Goal: Check status: Check status

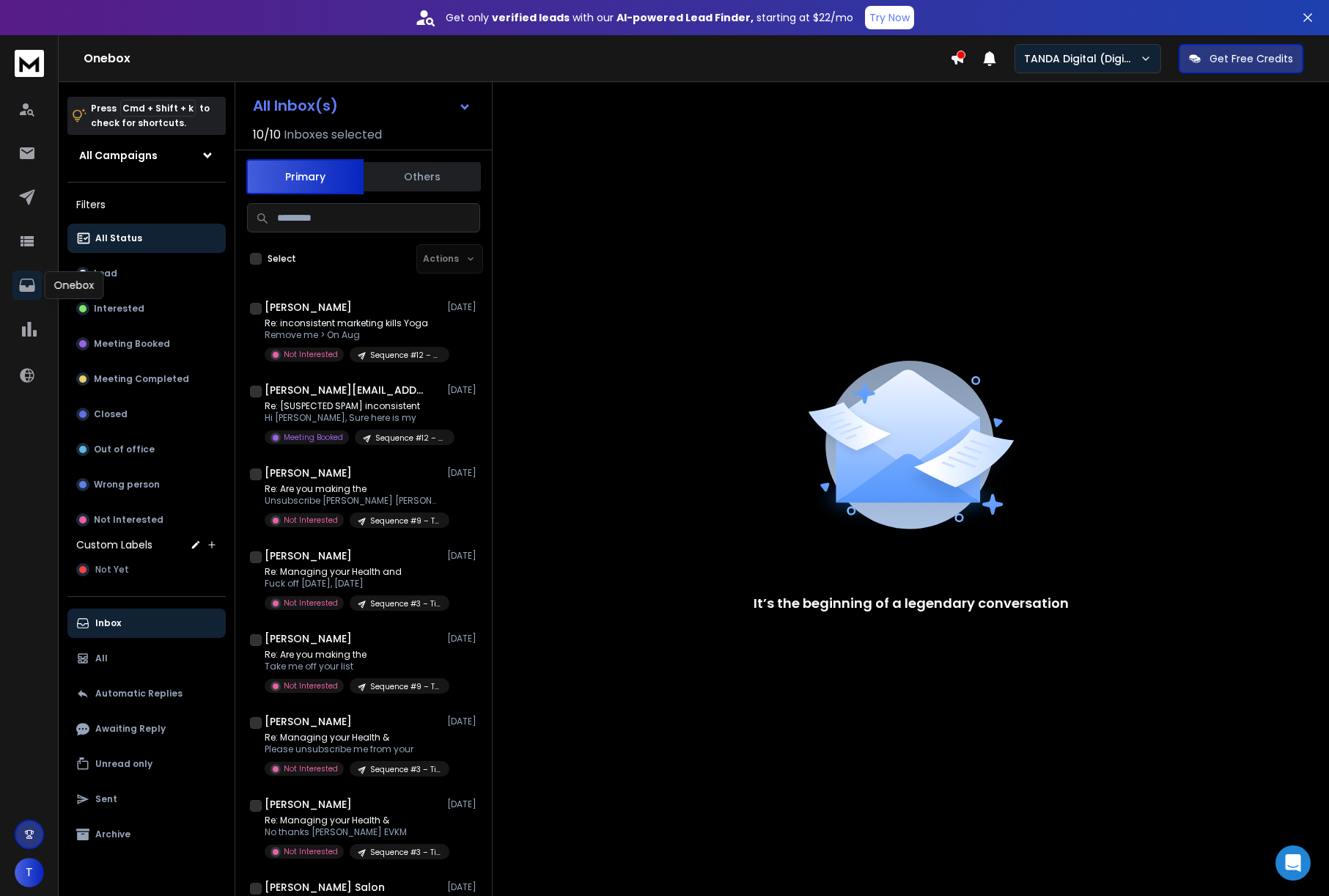
click at [1074, 60] on p "TANDA Digital (Digital Sip)" at bounding box center [1082, 58] width 116 height 14
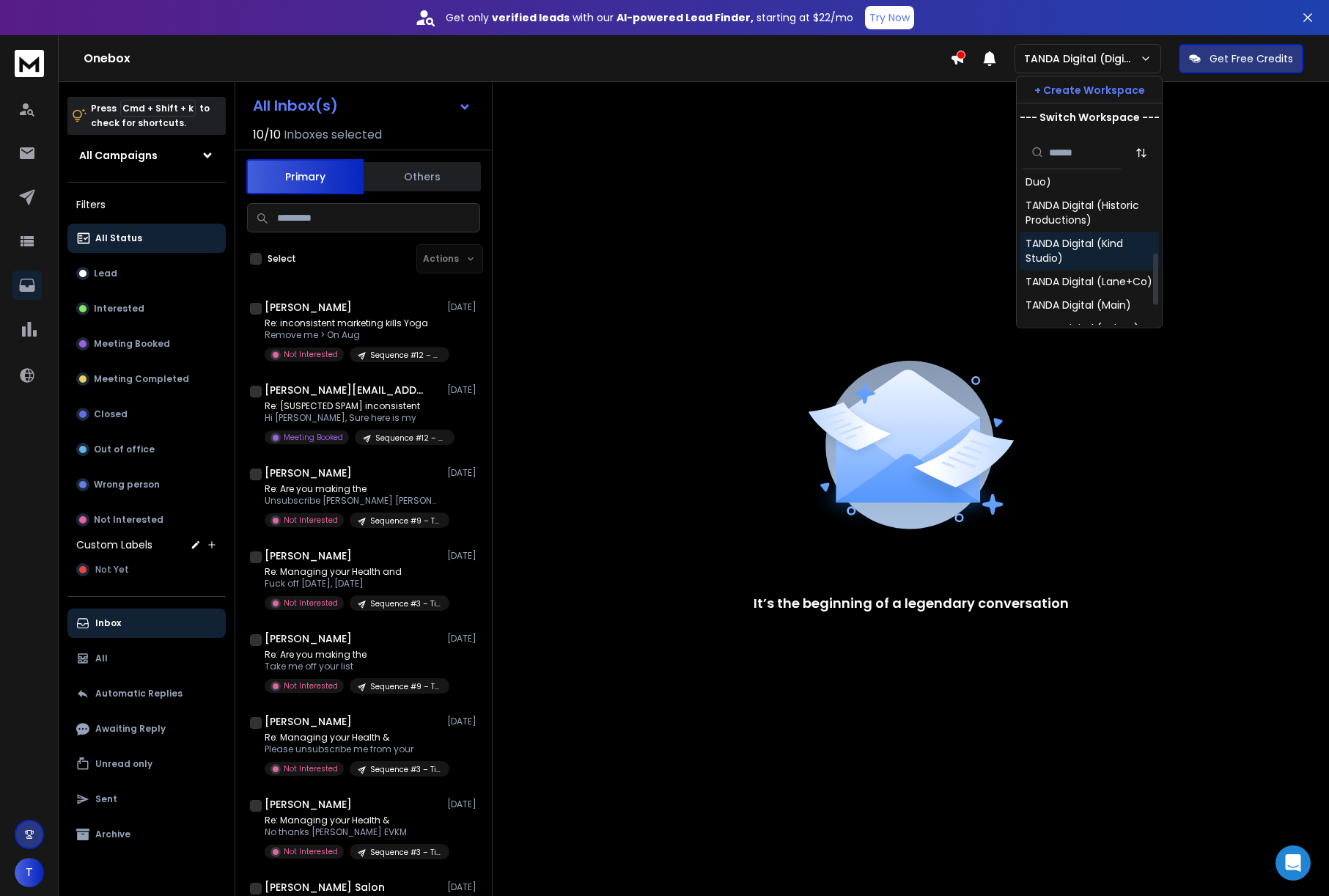
scroll to position [215, 0]
drag, startPoint x: 51, startPoint y: 206, endPoint x: 18, endPoint y: 198, distance: 34.0
click at [49, 206] on div "T" at bounding box center [29, 468] width 59 height 866
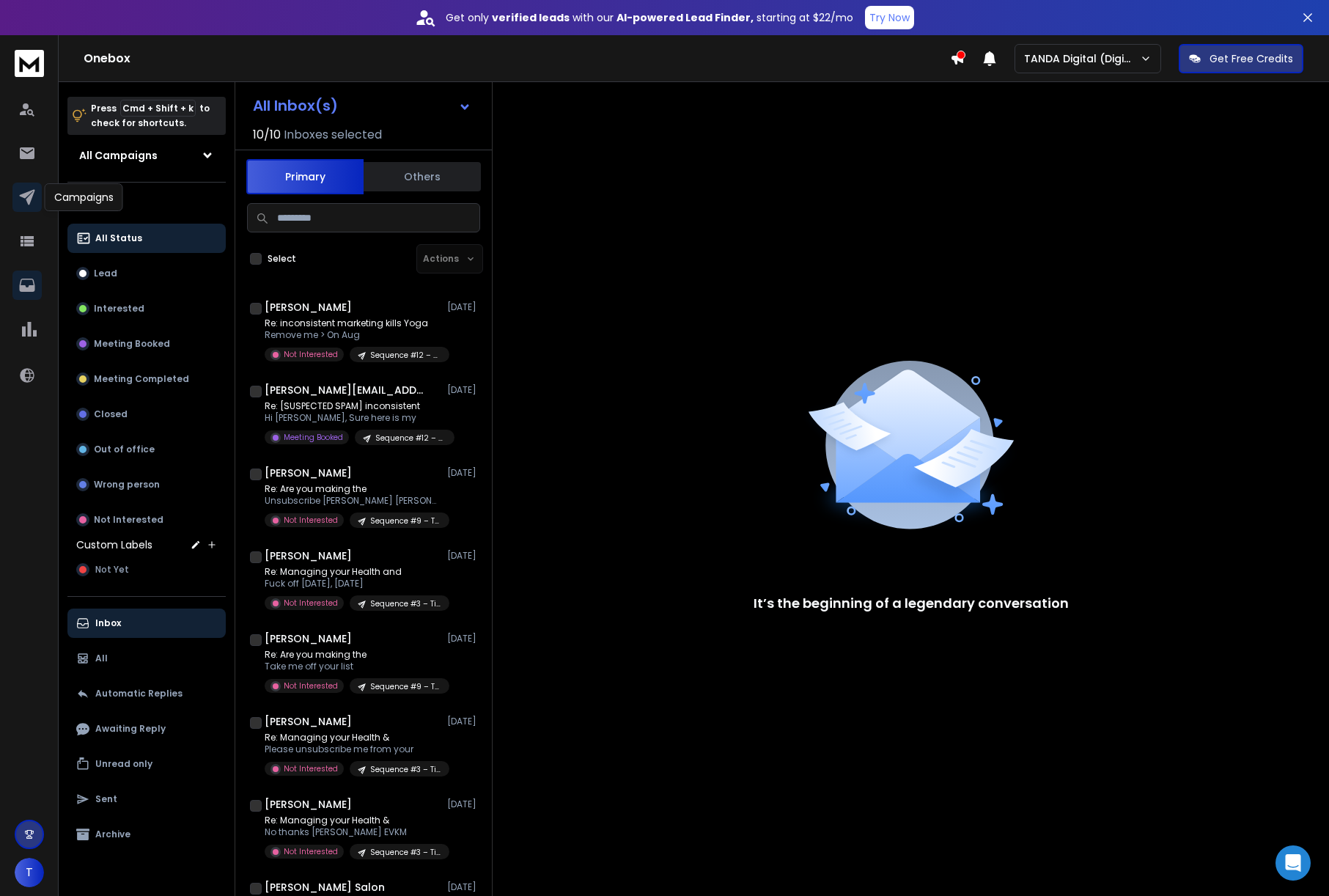
click at [19, 198] on icon at bounding box center [27, 197] width 18 height 18
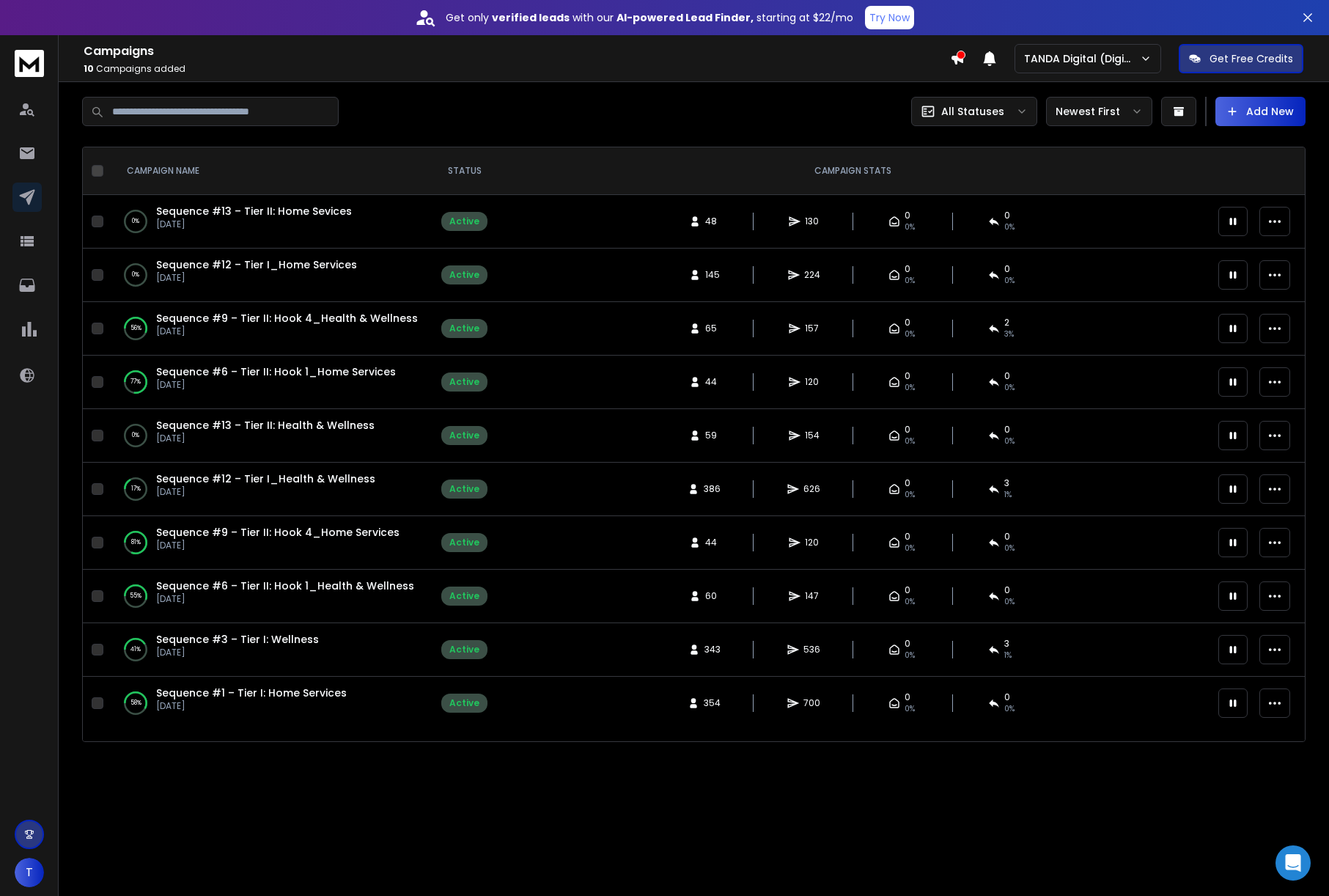
click at [351, 319] on span "Sequence #9 – Tier II: Hook 4_Health & Wellness" at bounding box center [286, 318] width 262 height 14
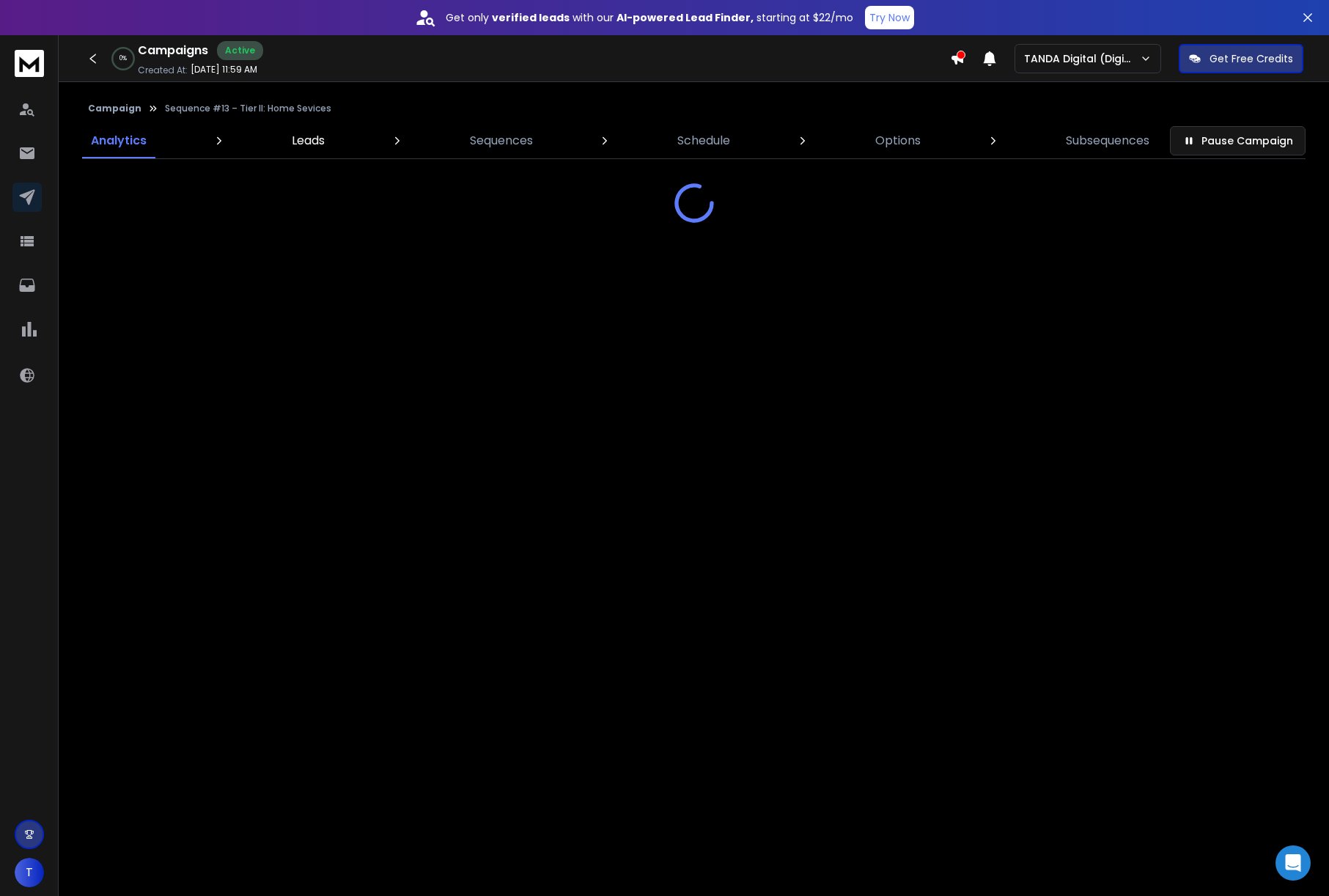
click at [323, 141] on p "Leads" at bounding box center [308, 141] width 33 height 18
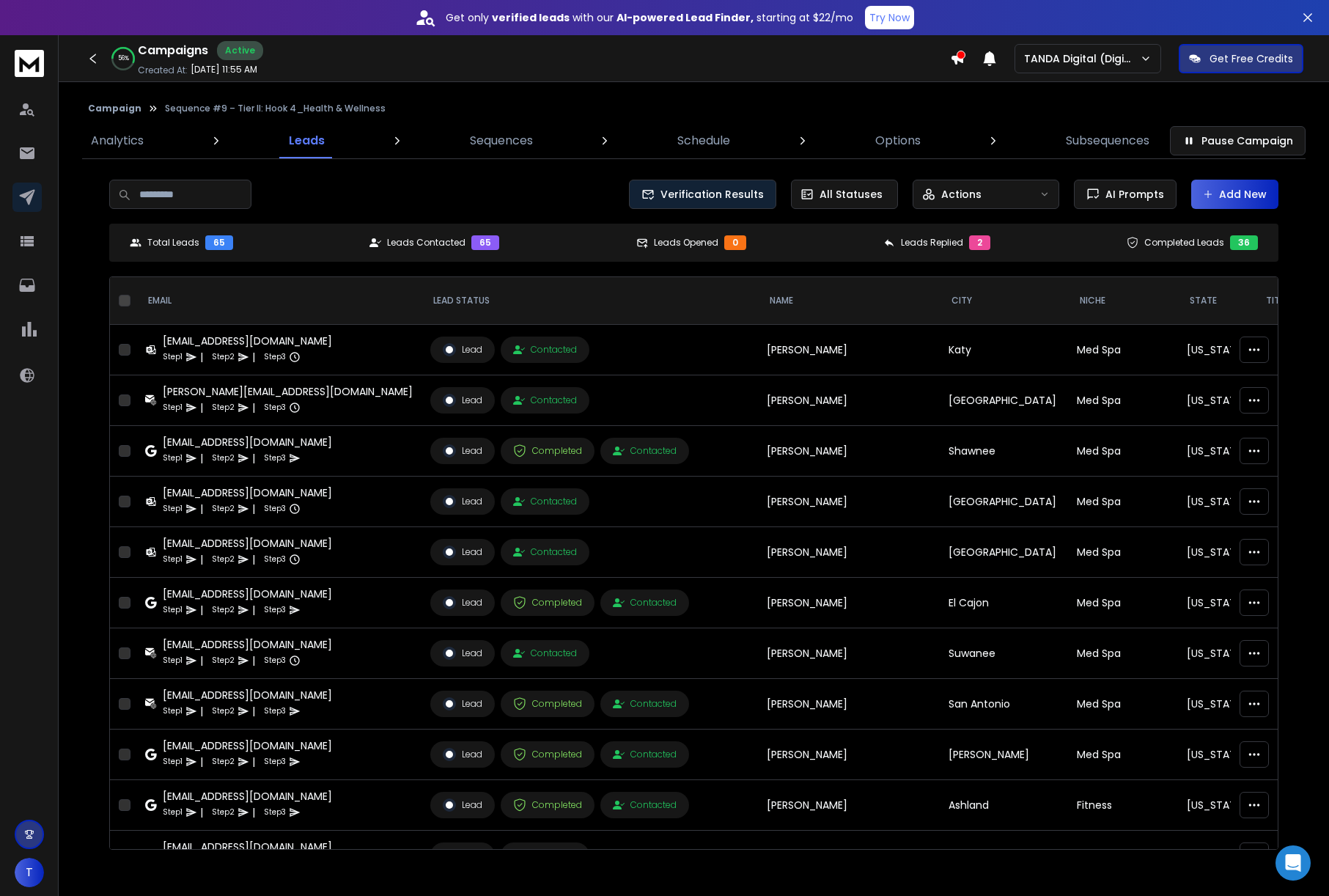
click at [764, 192] on span "Verification Results" at bounding box center [709, 193] width 109 height 14
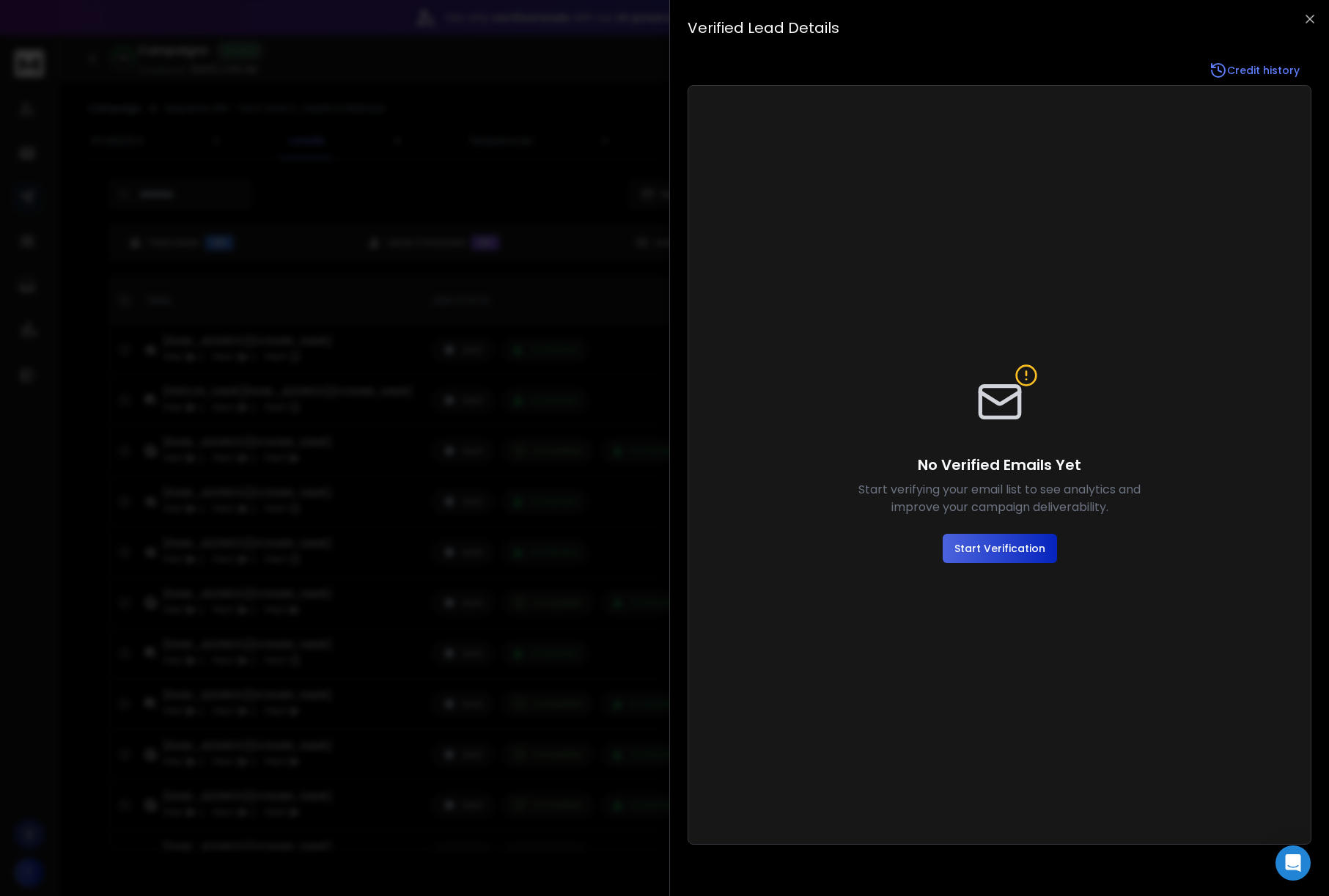
click at [626, 197] on div at bounding box center [664, 448] width 1329 height 896
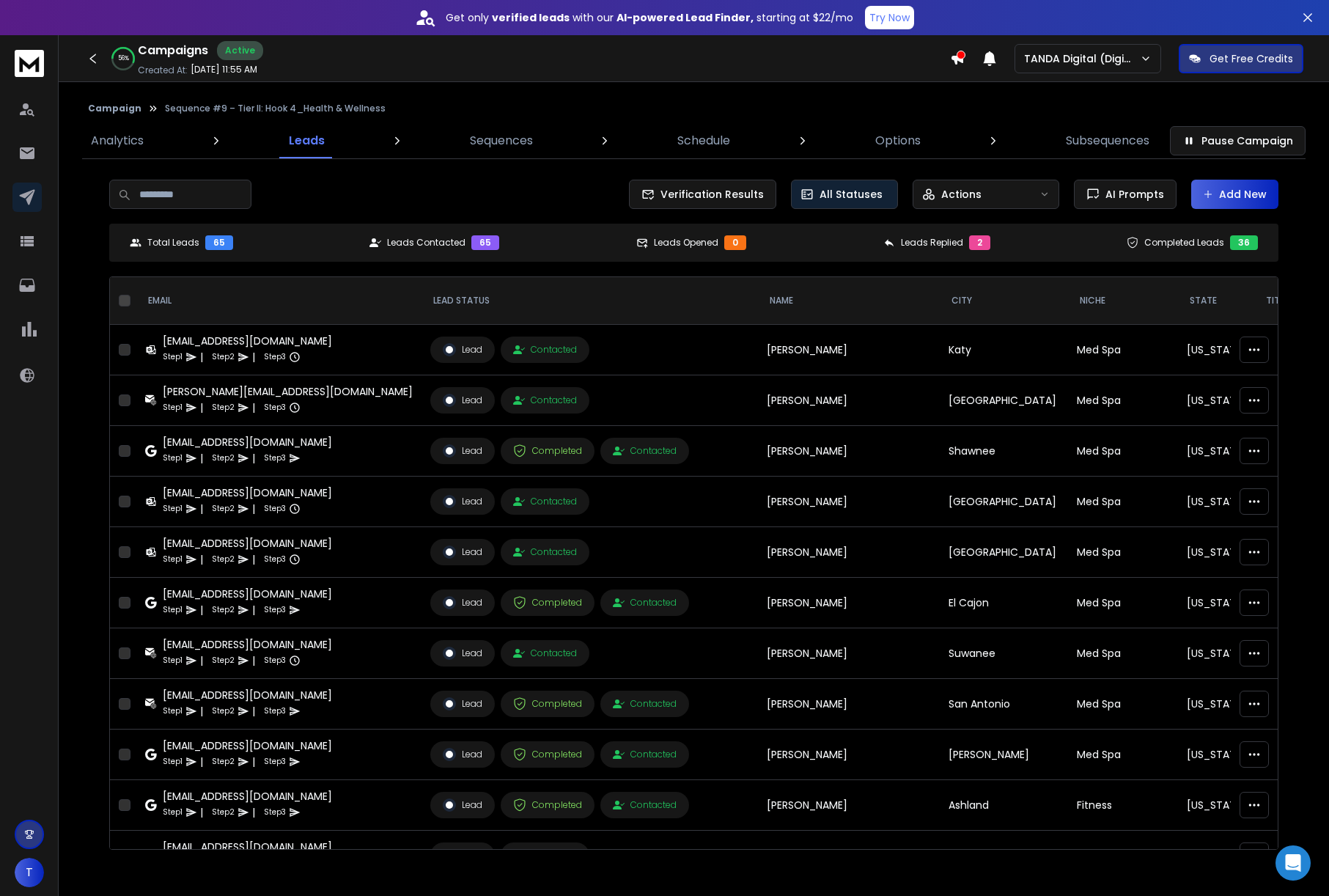
click at [889, 198] on button "All Statuses" at bounding box center [845, 194] width 107 height 29
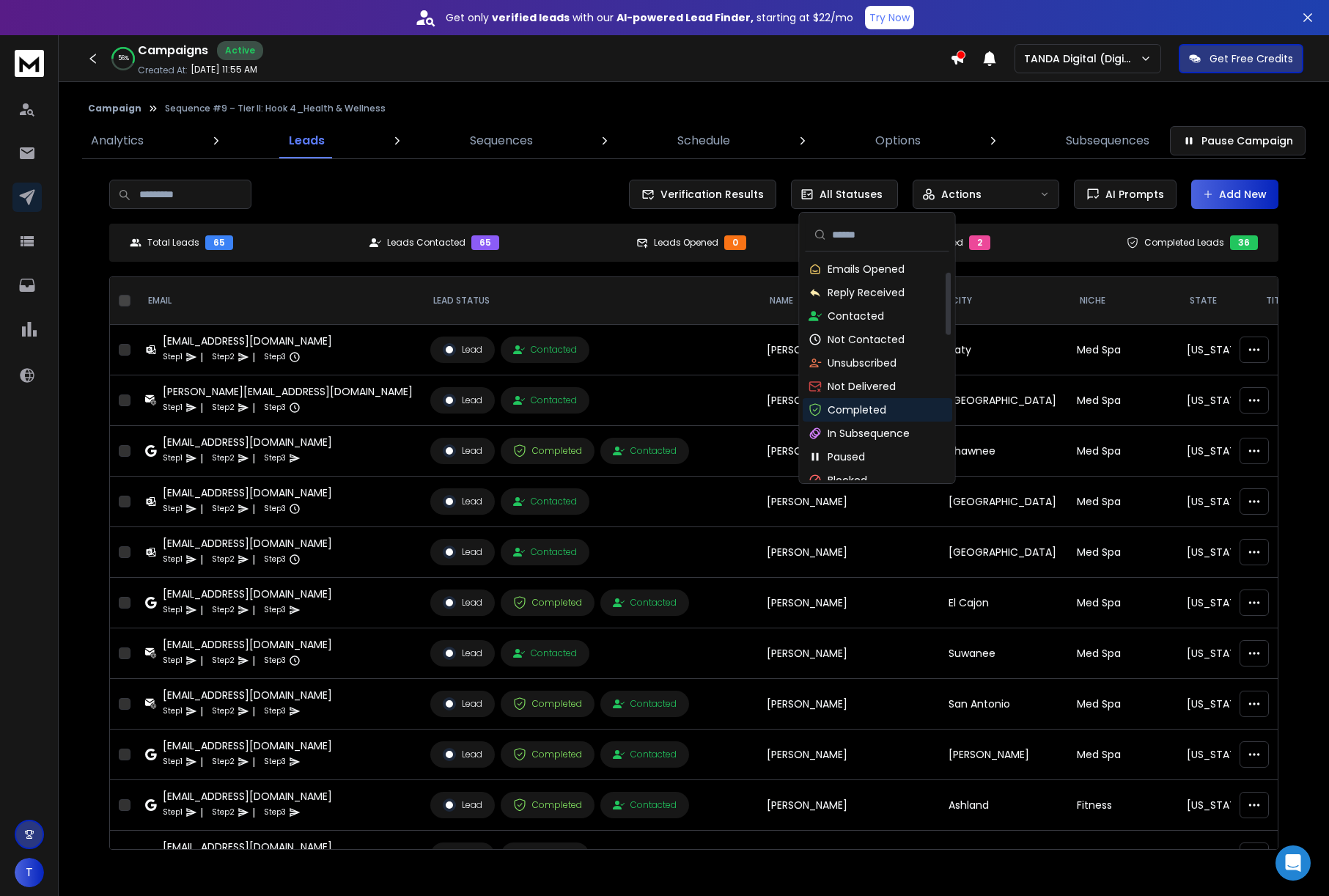
scroll to position [41, 0]
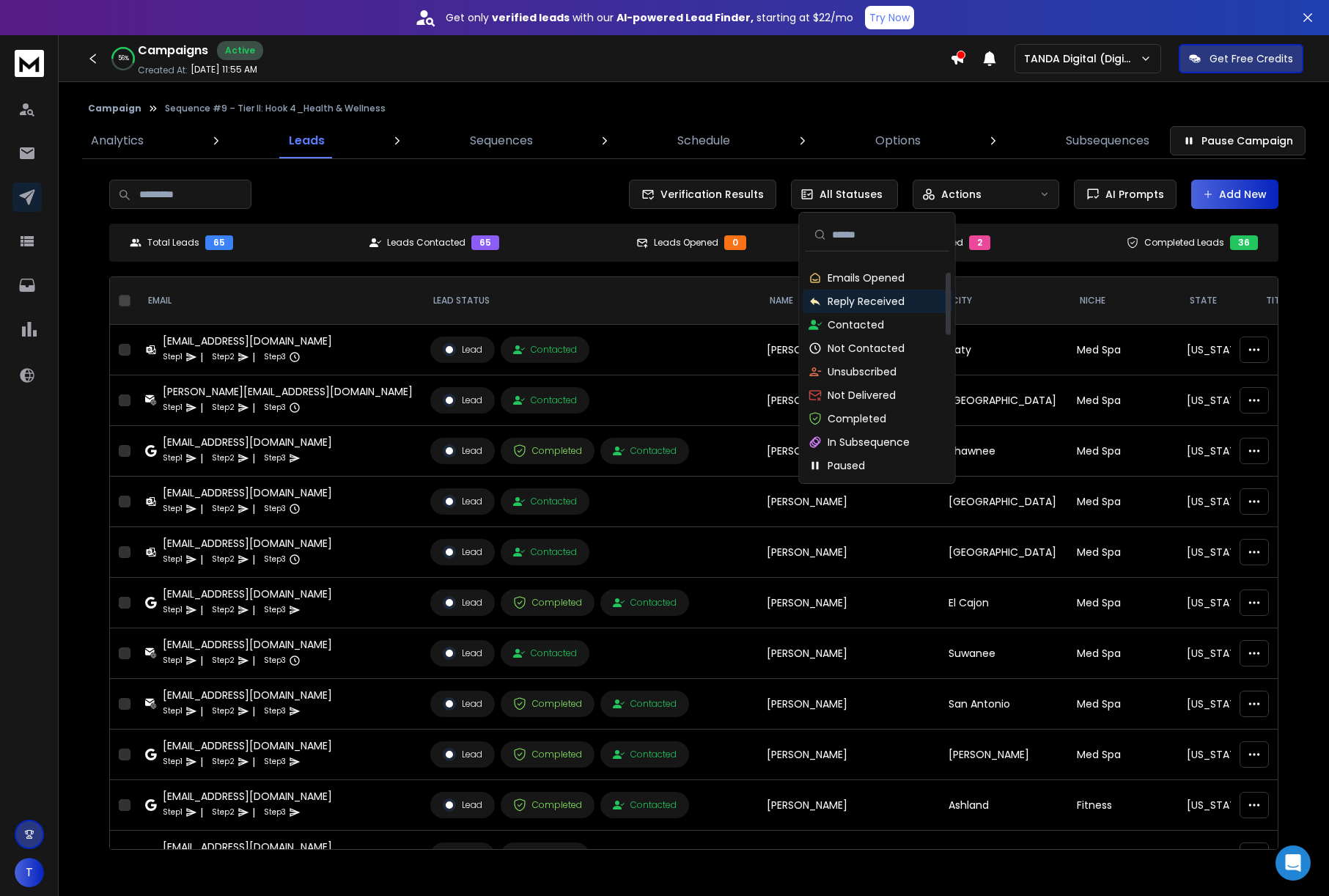
click at [883, 302] on p "Reply Received" at bounding box center [866, 301] width 77 height 14
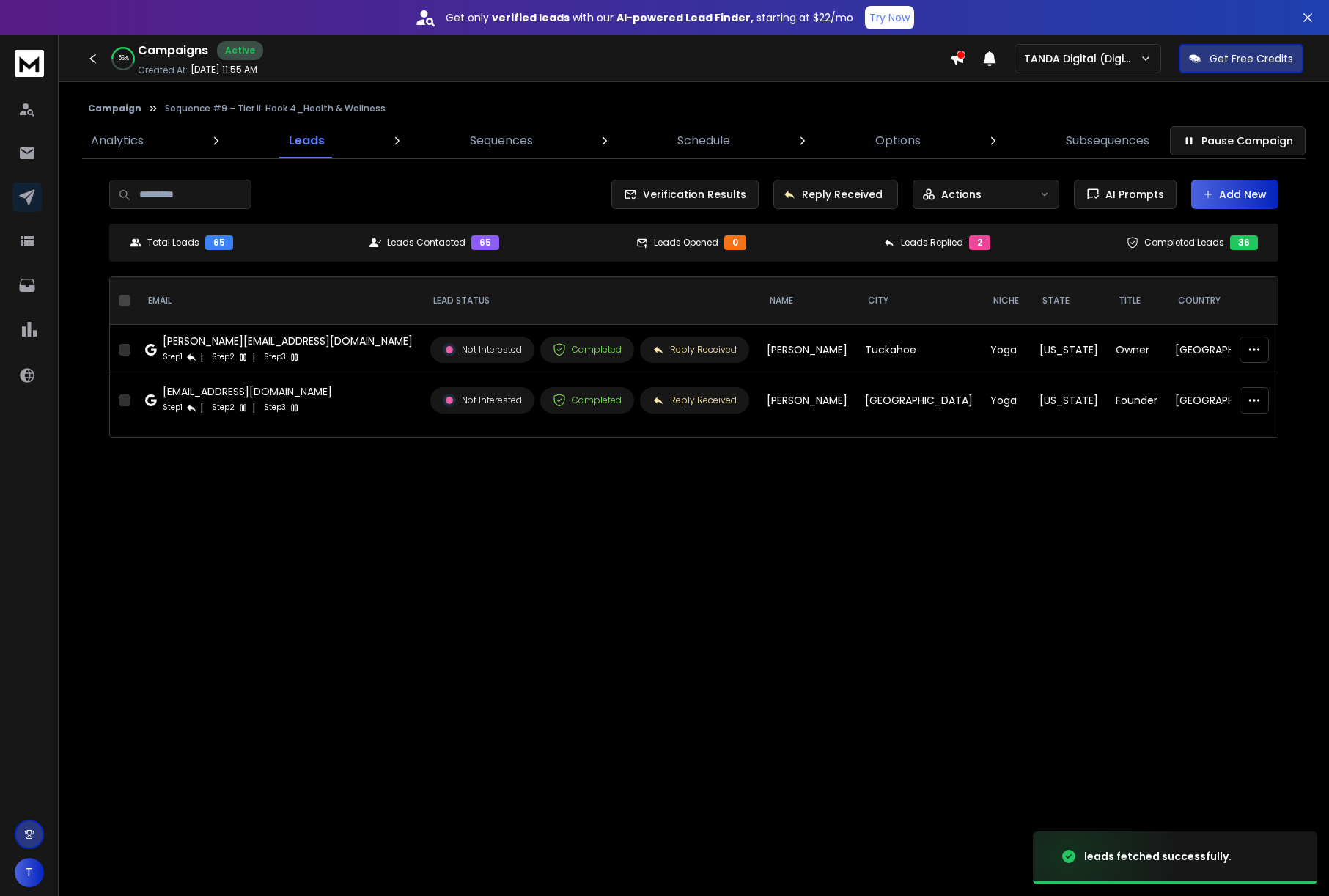
click at [758, 376] on td "[PERSON_NAME]" at bounding box center [807, 349] width 98 height 50
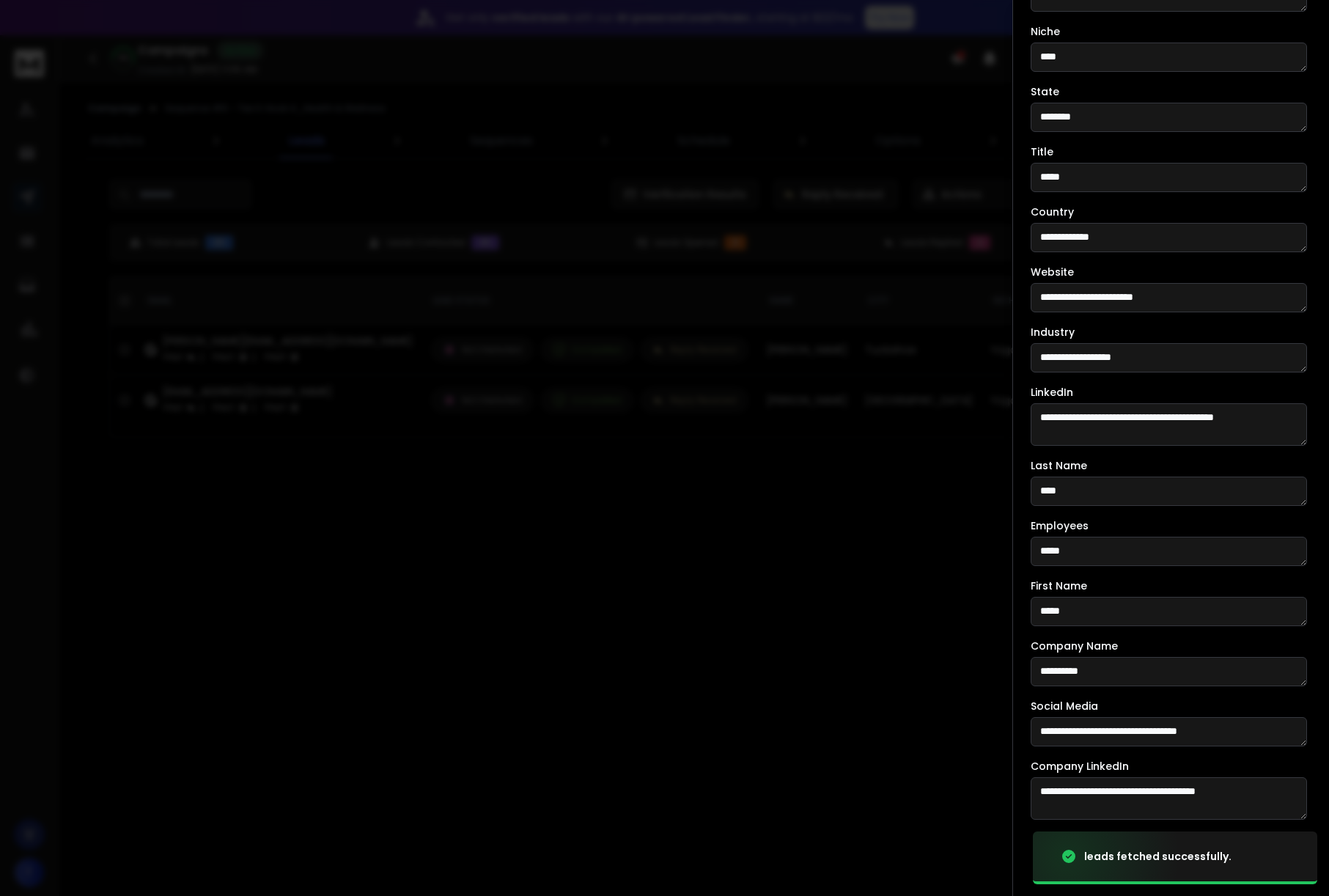
scroll to position [0, 0]
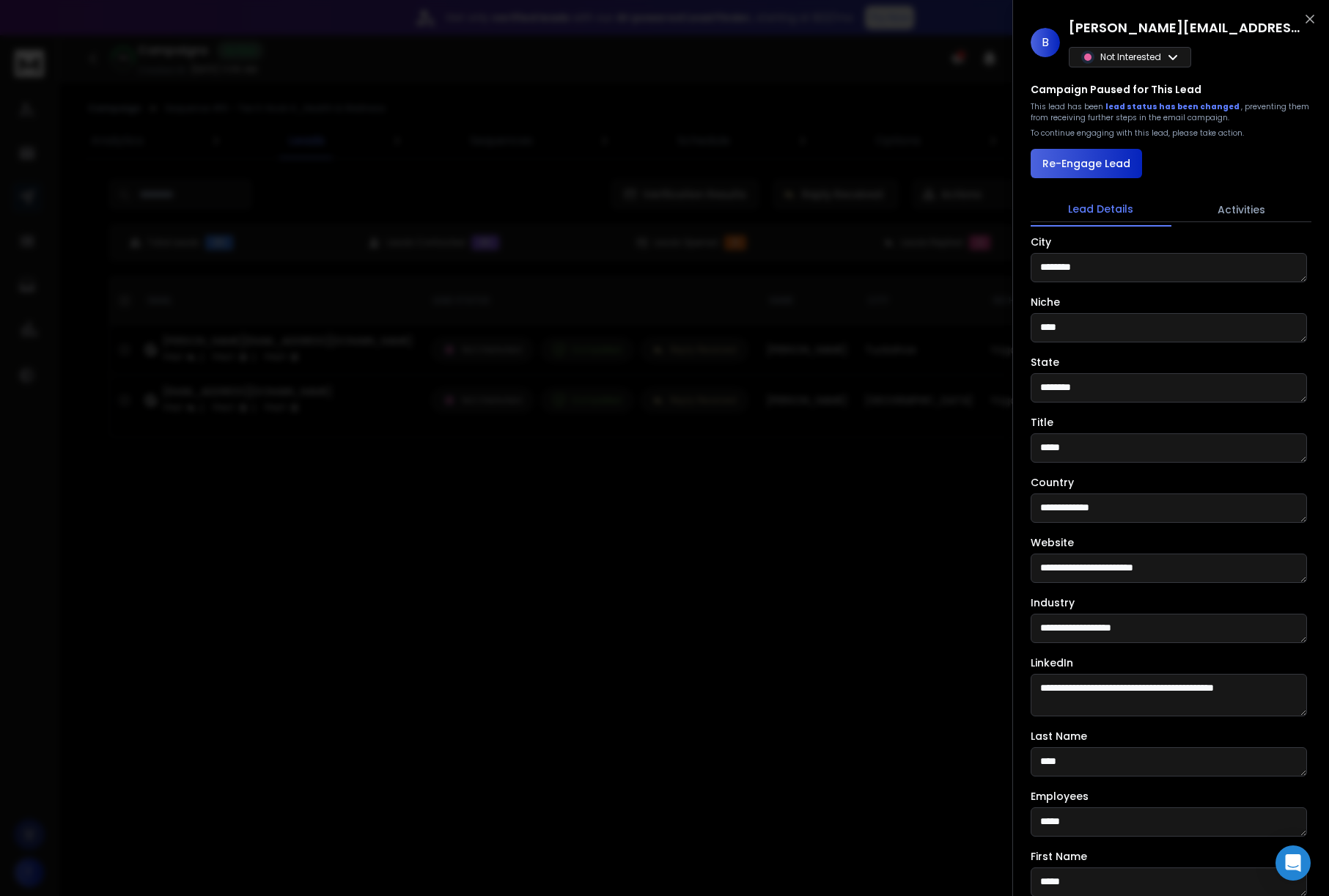
click at [1211, 223] on button "Activities" at bounding box center [1241, 210] width 141 height 32
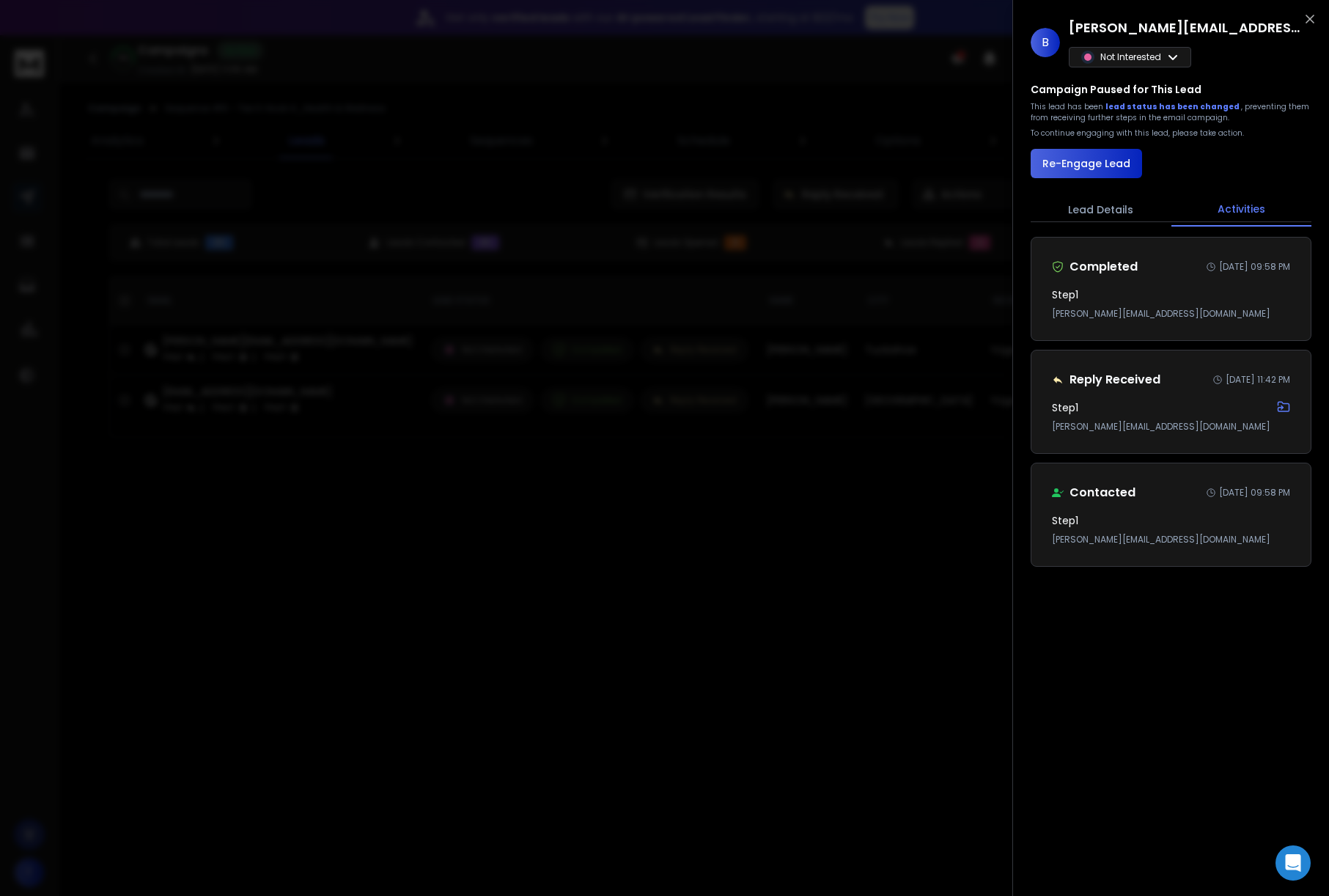
click at [610, 470] on div at bounding box center [664, 448] width 1329 height 896
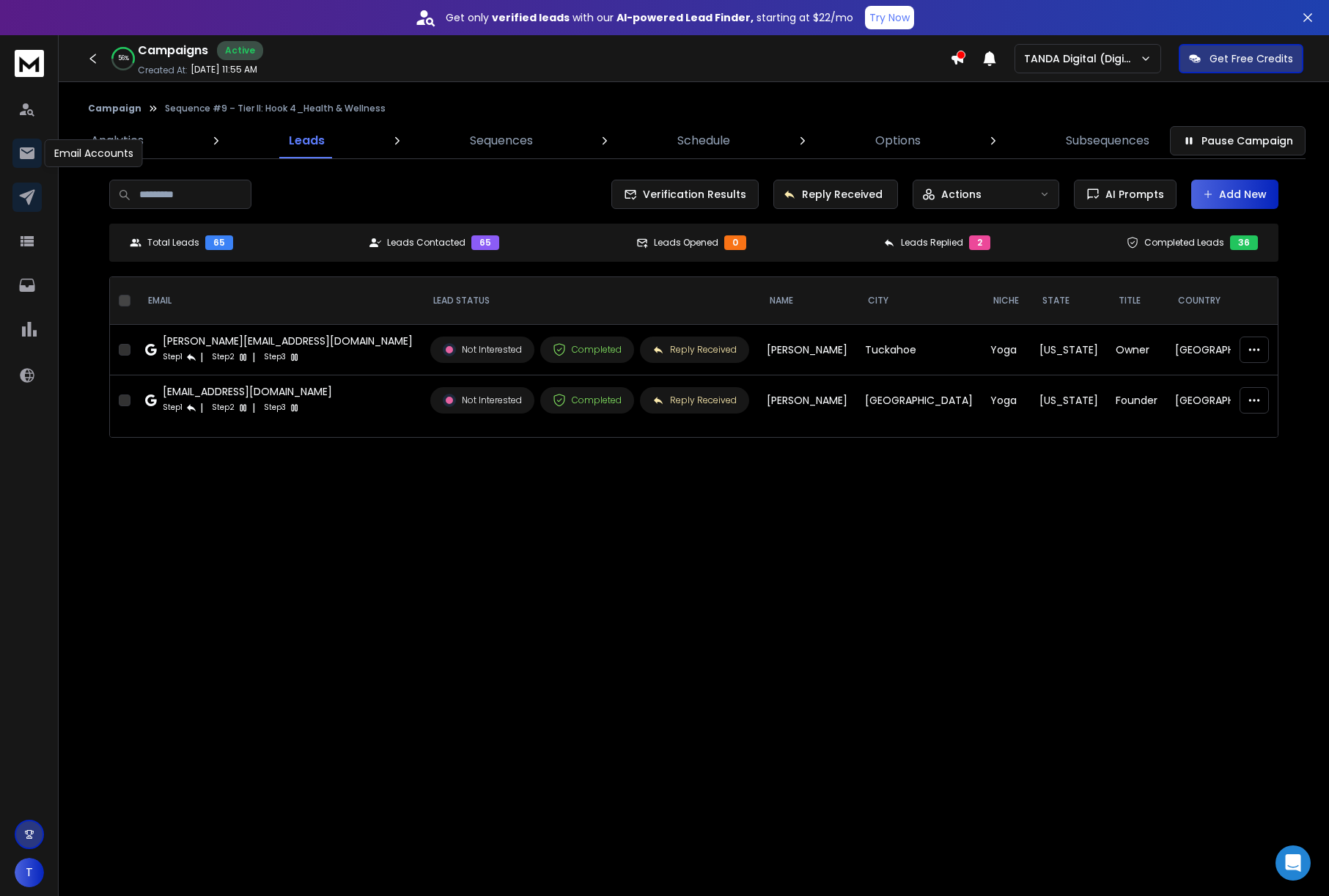
click at [15, 160] on link at bounding box center [27, 153] width 29 height 29
